Goal: Task Accomplishment & Management: Use online tool/utility

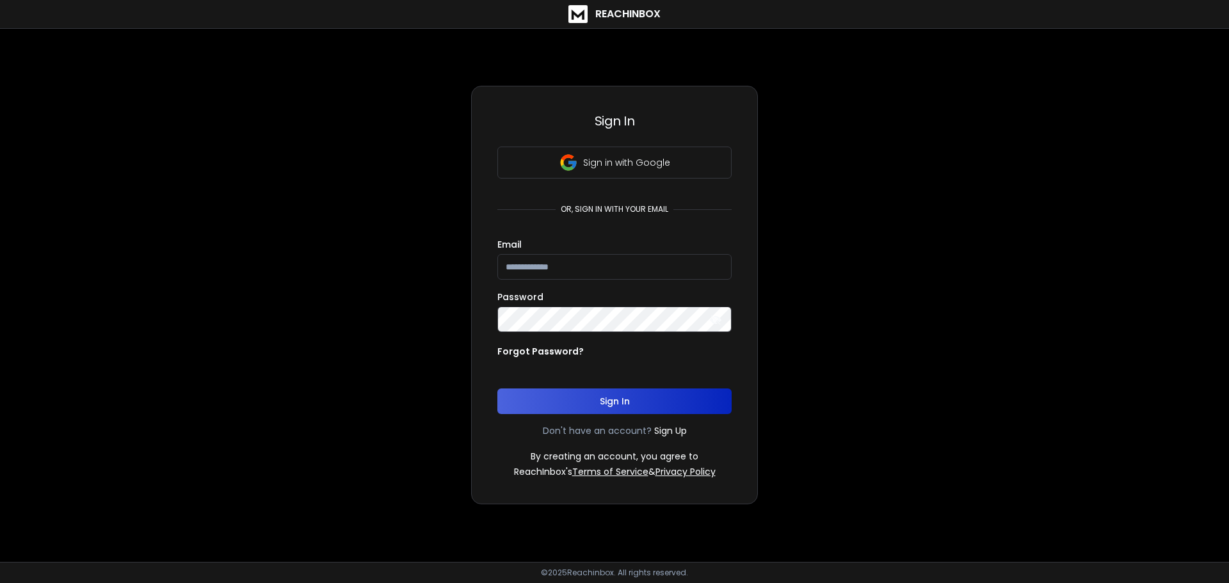
type input "**********"
click at [606, 404] on button "Sign In" at bounding box center [614, 401] width 234 height 26
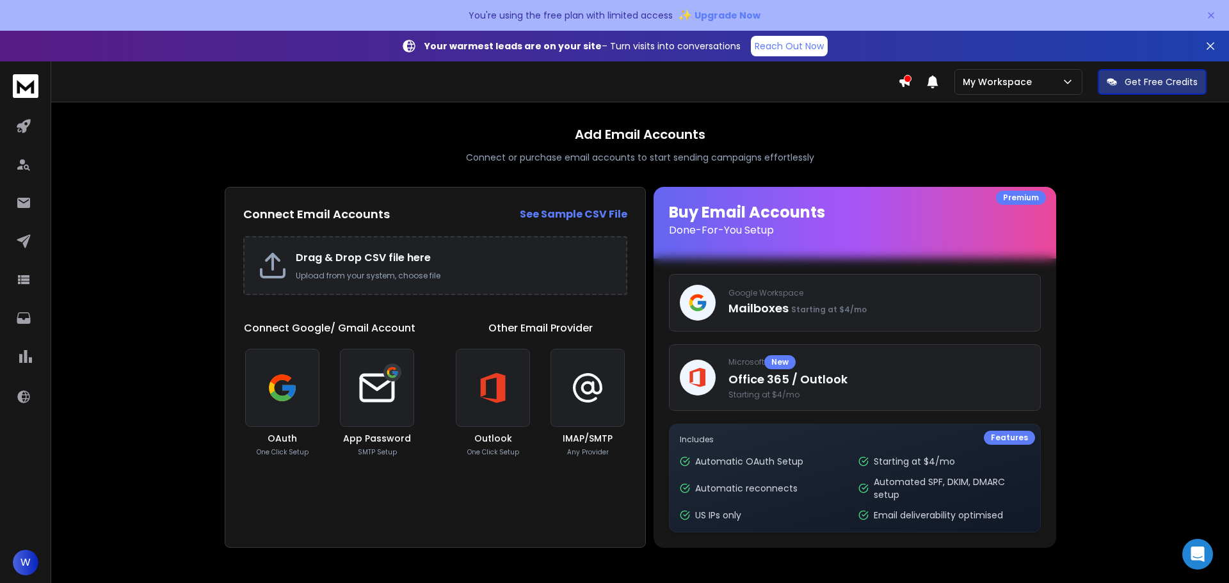
click at [573, 213] on strong "See Sample CSV File" at bounding box center [574, 214] width 108 height 15
click at [23, 202] on icon at bounding box center [23, 202] width 15 height 15
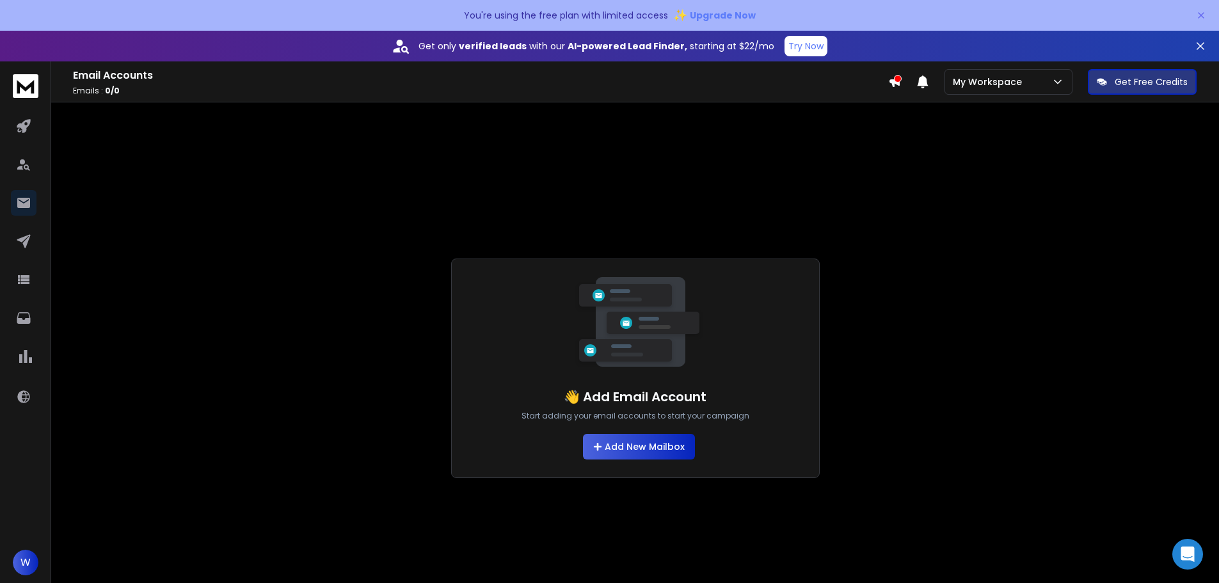
click at [1132, 84] on p "Get Free Credits" at bounding box center [1151, 82] width 73 height 13
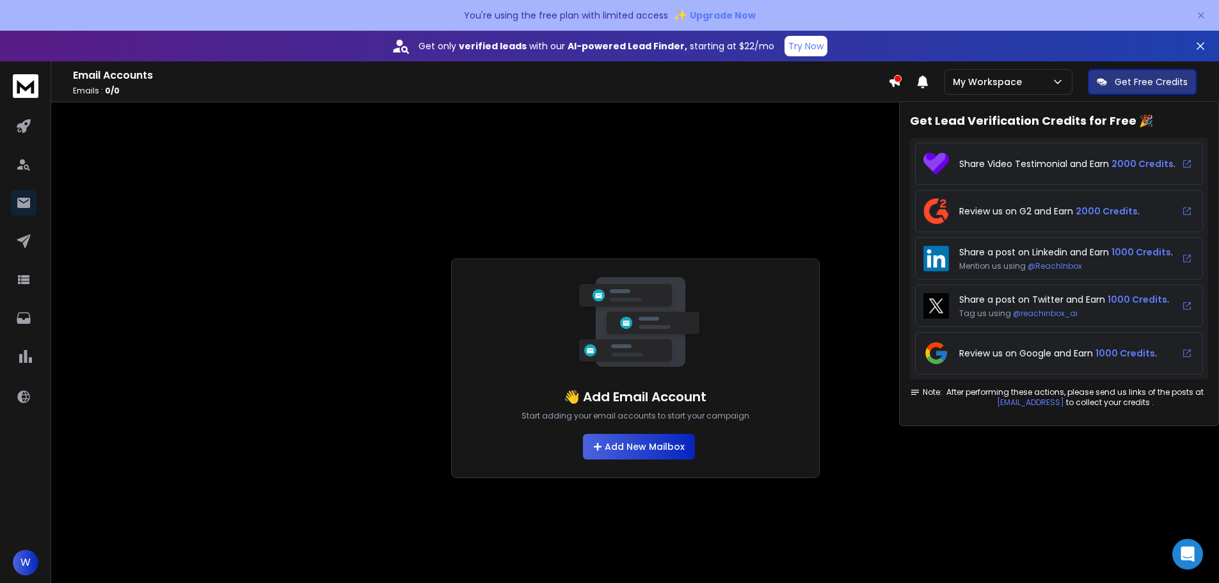
click at [1188, 209] on icon at bounding box center [1187, 211] width 10 height 10
